Goal: Information Seeking & Learning: Check status

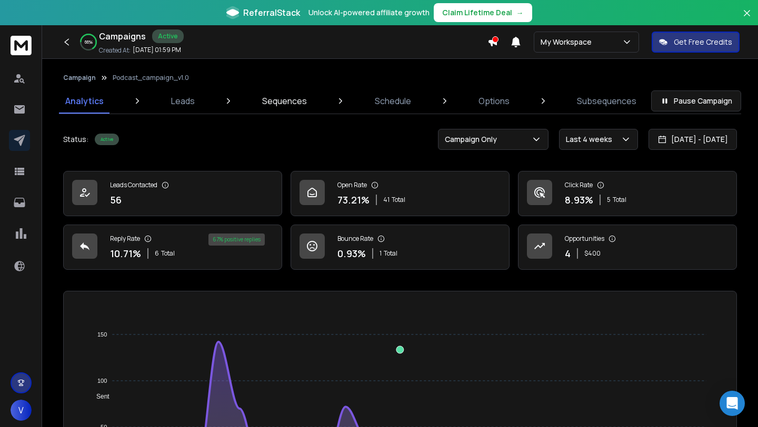
click at [283, 95] on p "Sequences" at bounding box center [284, 101] width 45 height 13
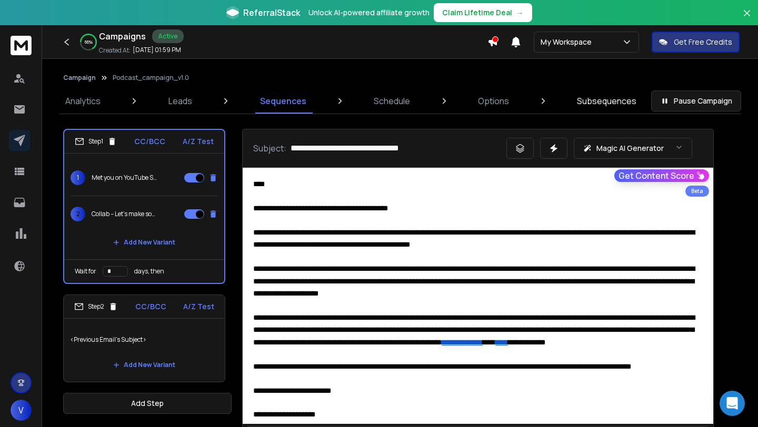
click at [594, 109] on link "Subsequences" at bounding box center [607, 100] width 72 height 25
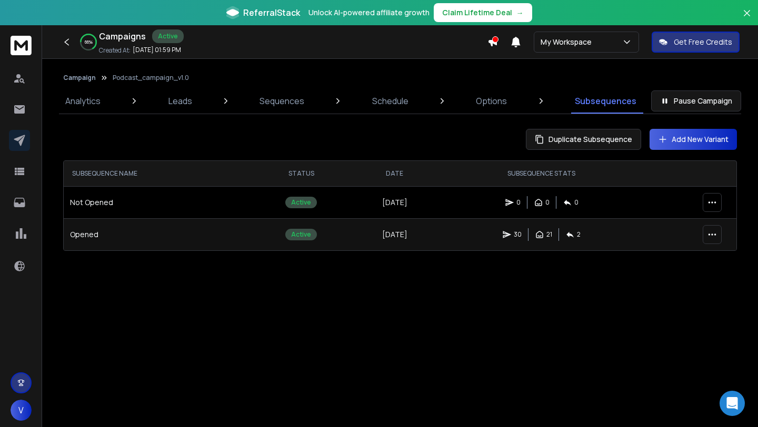
click at [205, 225] on td "Opened" at bounding box center [157, 234] width 187 height 32
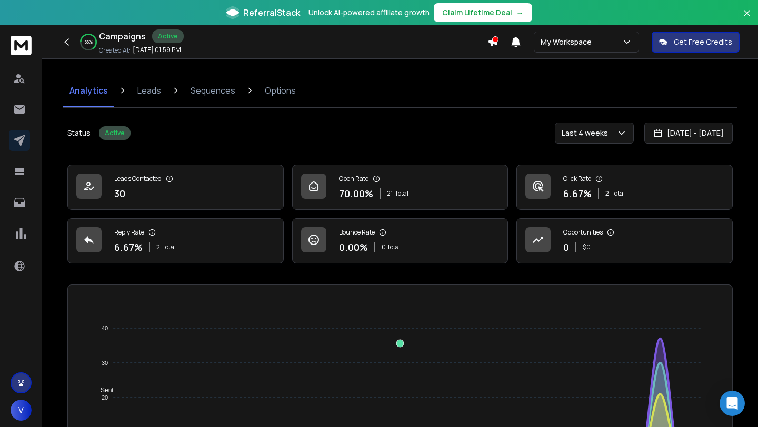
click at [750, 12] on icon "Close banner" at bounding box center [746, 12] width 9 height 9
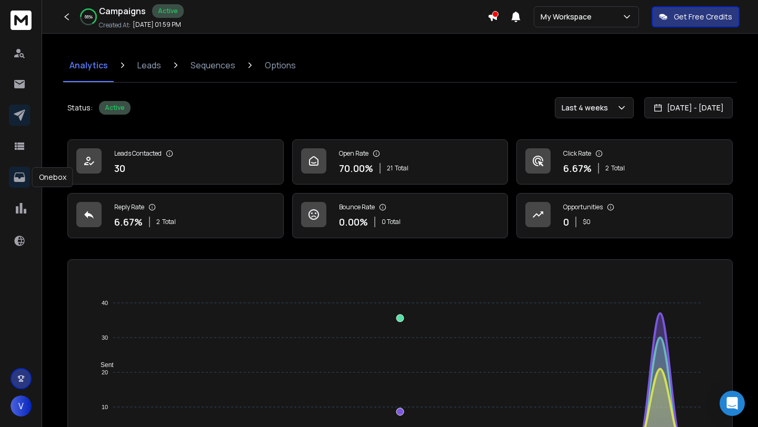
click at [25, 179] on icon at bounding box center [19, 177] width 13 height 13
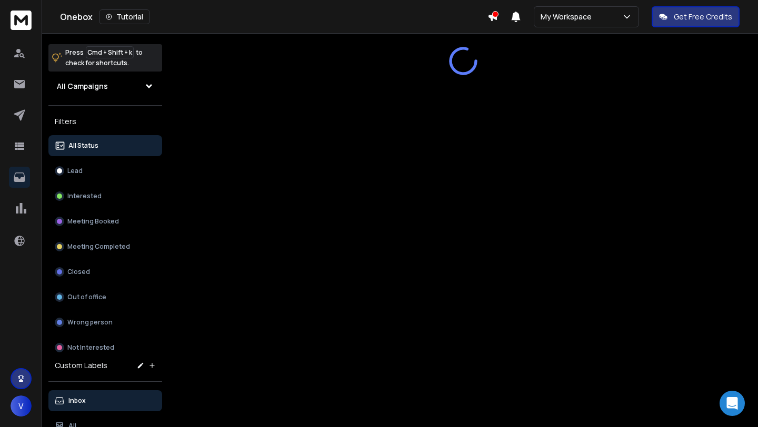
click at [89, 142] on p "All Status" at bounding box center [83, 146] width 30 height 8
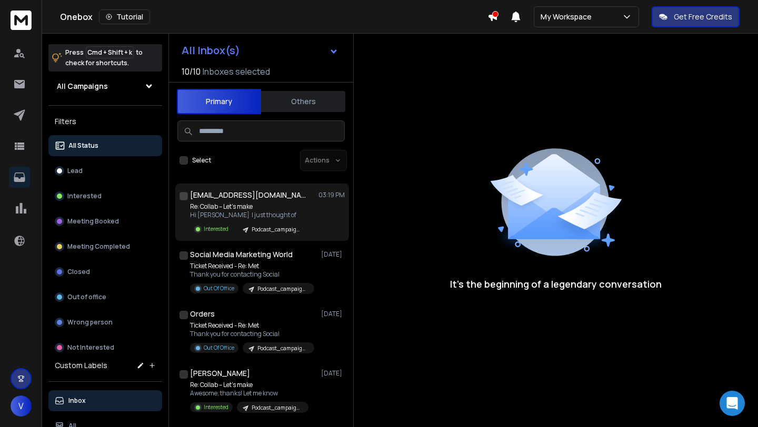
click at [284, 215] on p "Hi [PERSON_NAME] I just thought of" at bounding box center [249, 215] width 118 height 8
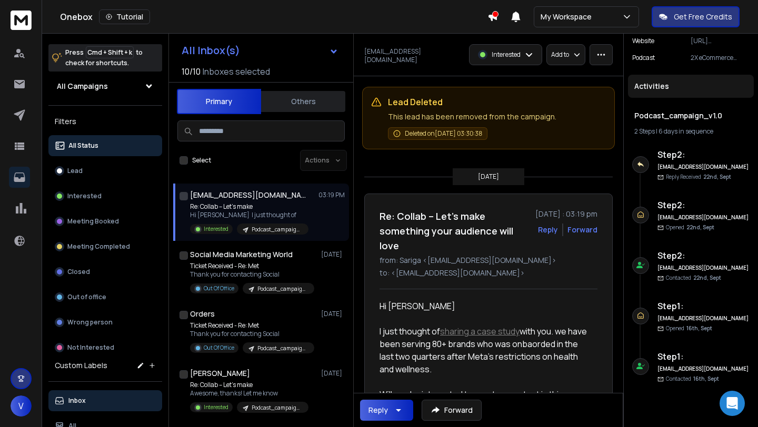
scroll to position [87, 0]
